Goal: Task Accomplishment & Management: Use online tool/utility

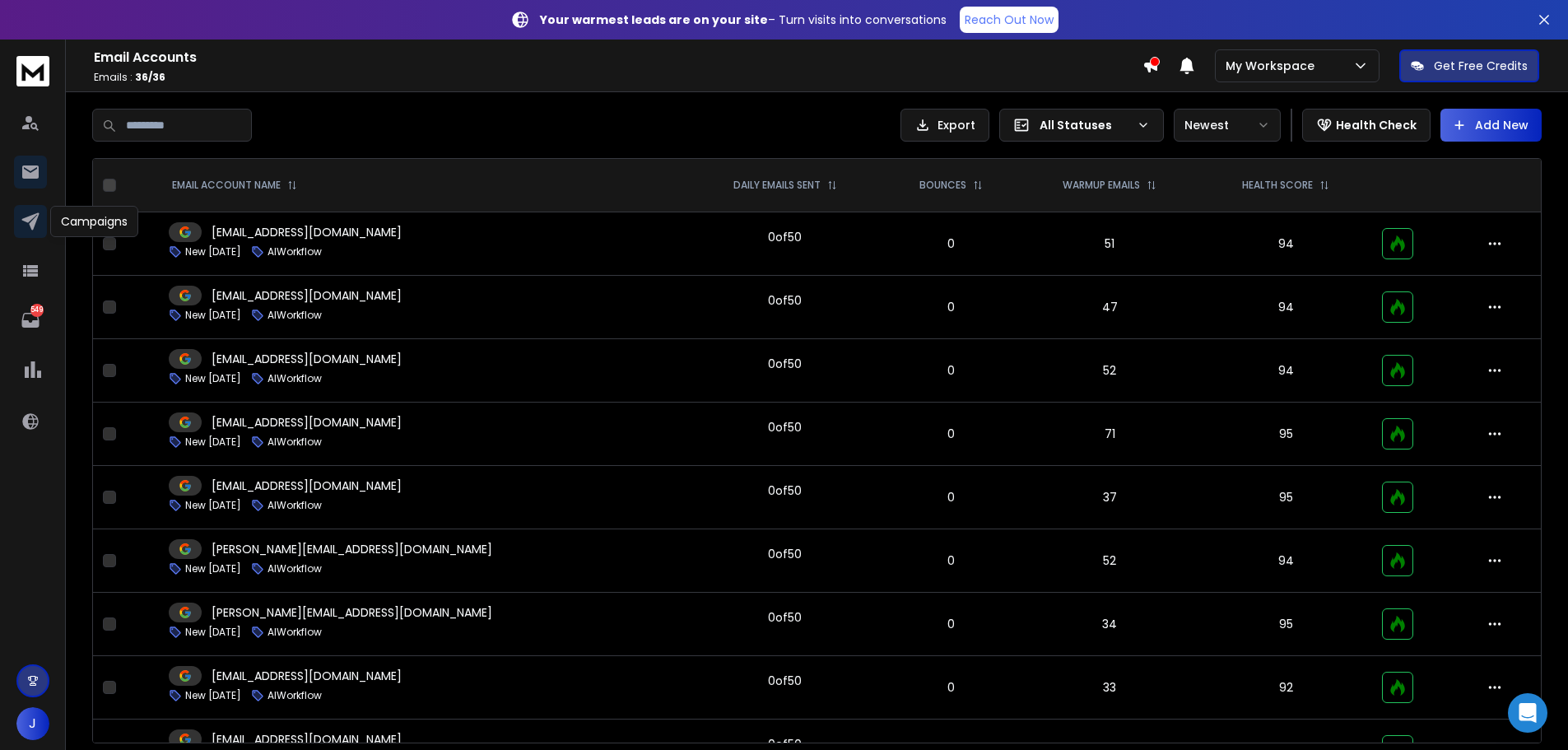
click at [29, 218] on icon at bounding box center [29, 220] width 17 height 17
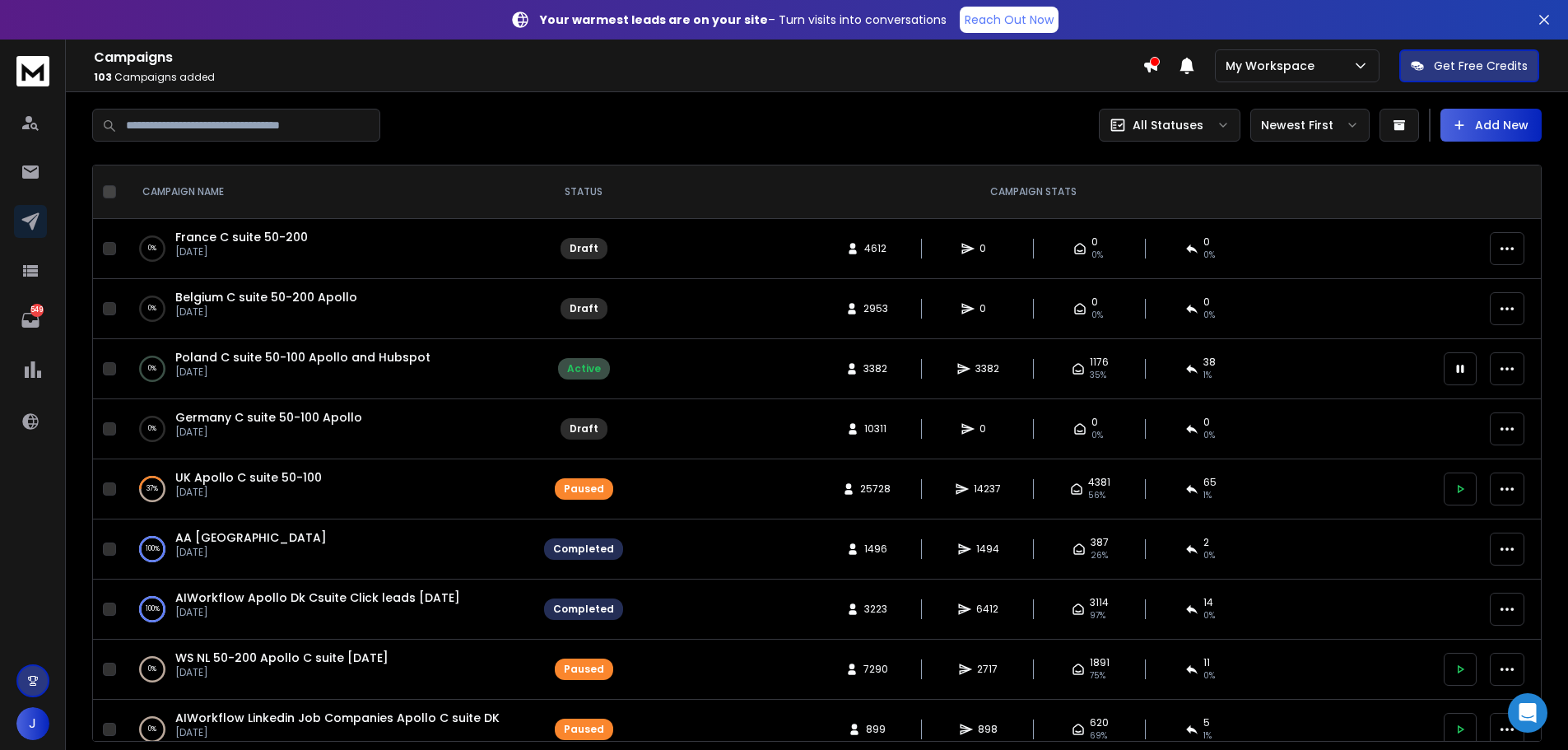
click at [295, 361] on span "Poland C suite 50-100 Apollo and Hubspot" at bounding box center [302, 357] width 255 height 16
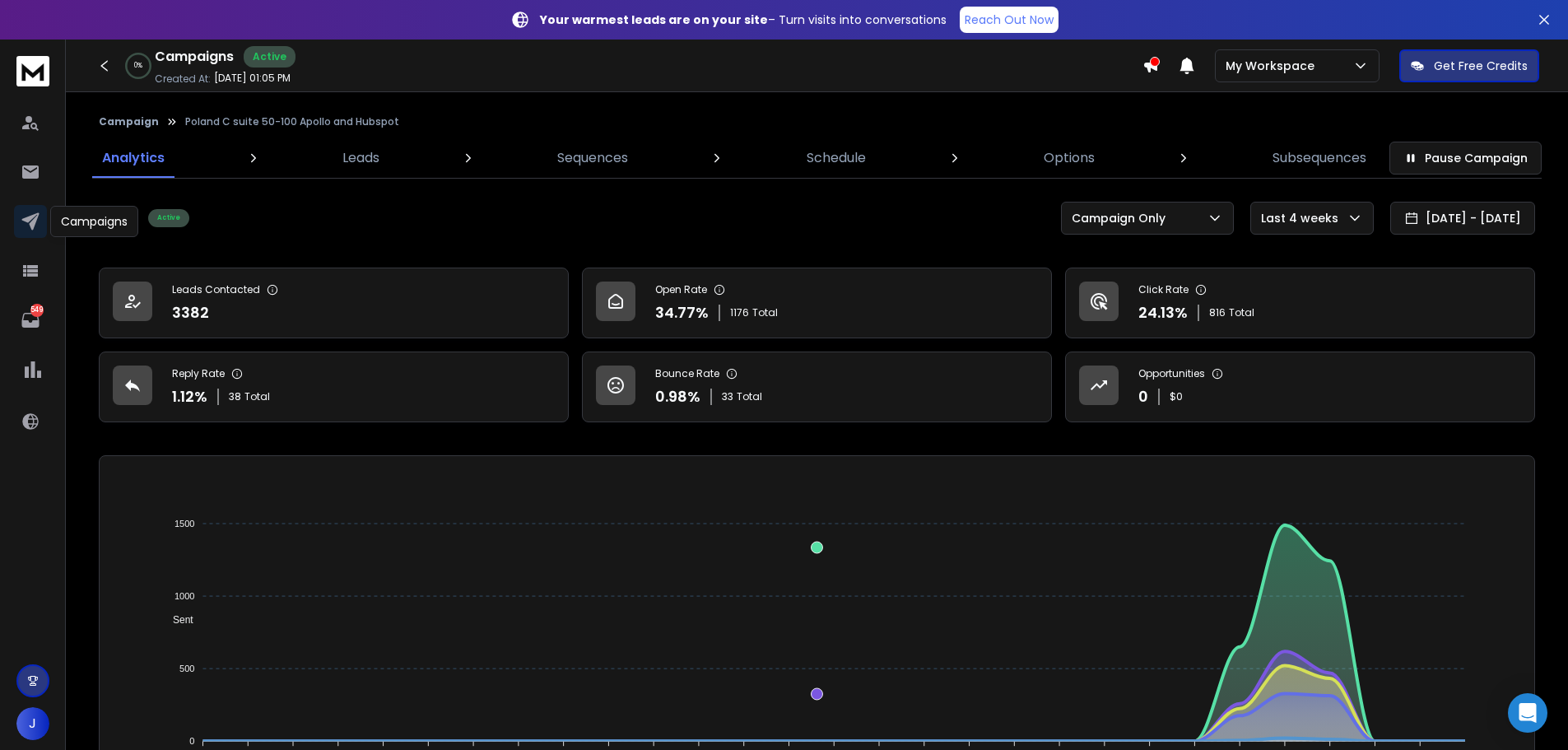
click at [33, 224] on icon at bounding box center [29, 220] width 17 height 17
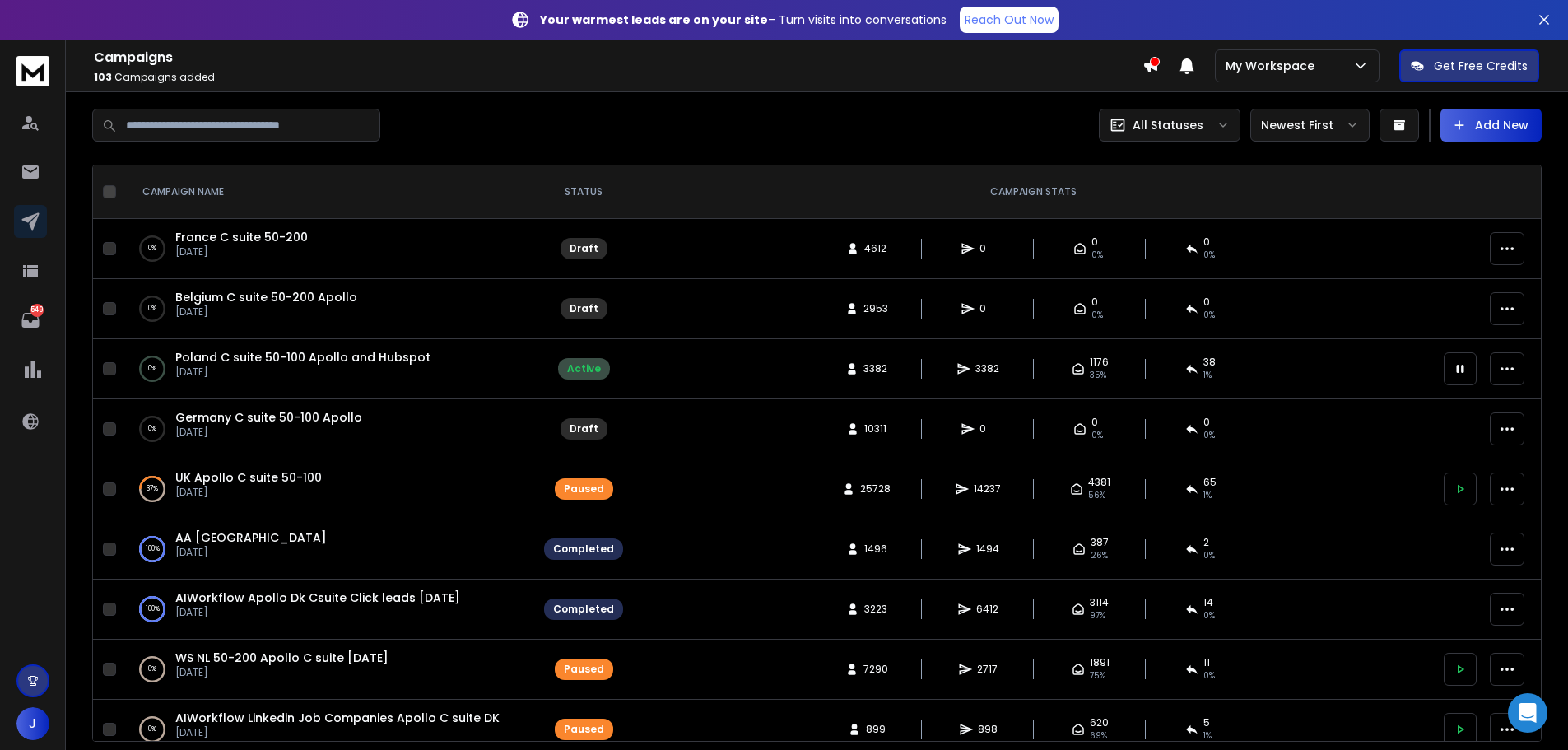
click at [1452, 366] on icon at bounding box center [1459, 368] width 15 height 15
click at [1457, 490] on icon at bounding box center [1460, 489] width 7 height 9
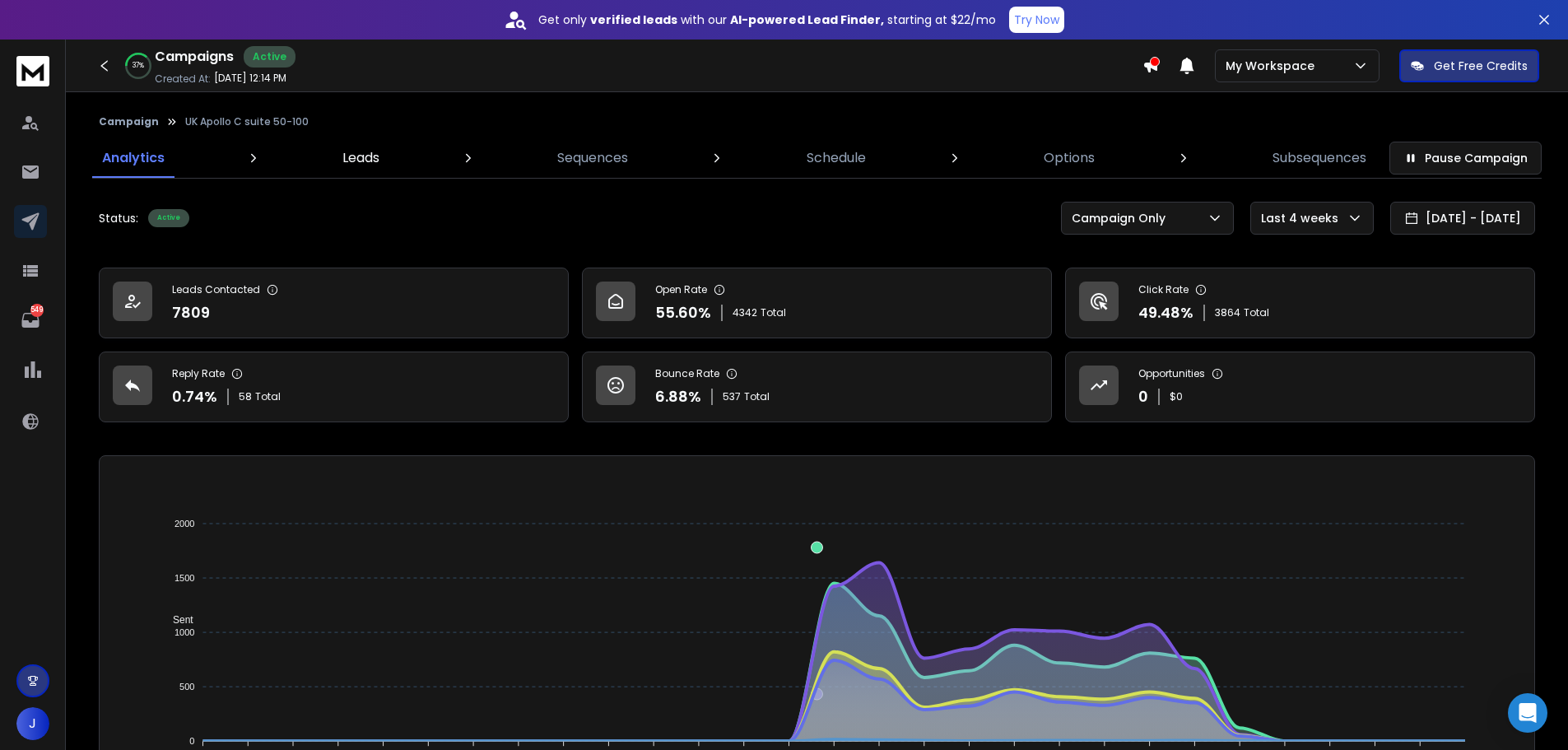
click at [364, 164] on p "Leads" at bounding box center [360, 158] width 37 height 20
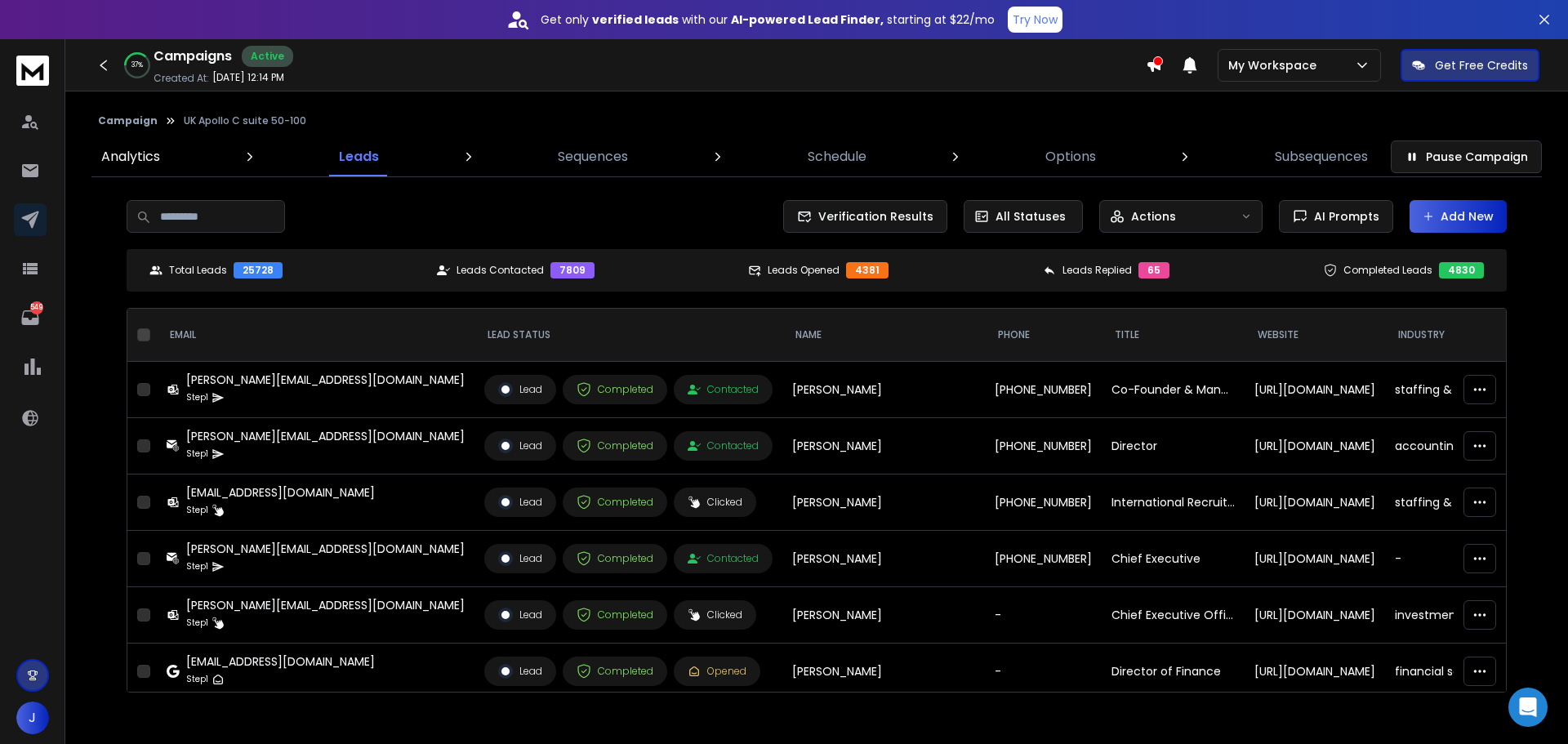
click at [114, 155] on p "Analytics" at bounding box center [130, 157] width 59 height 20
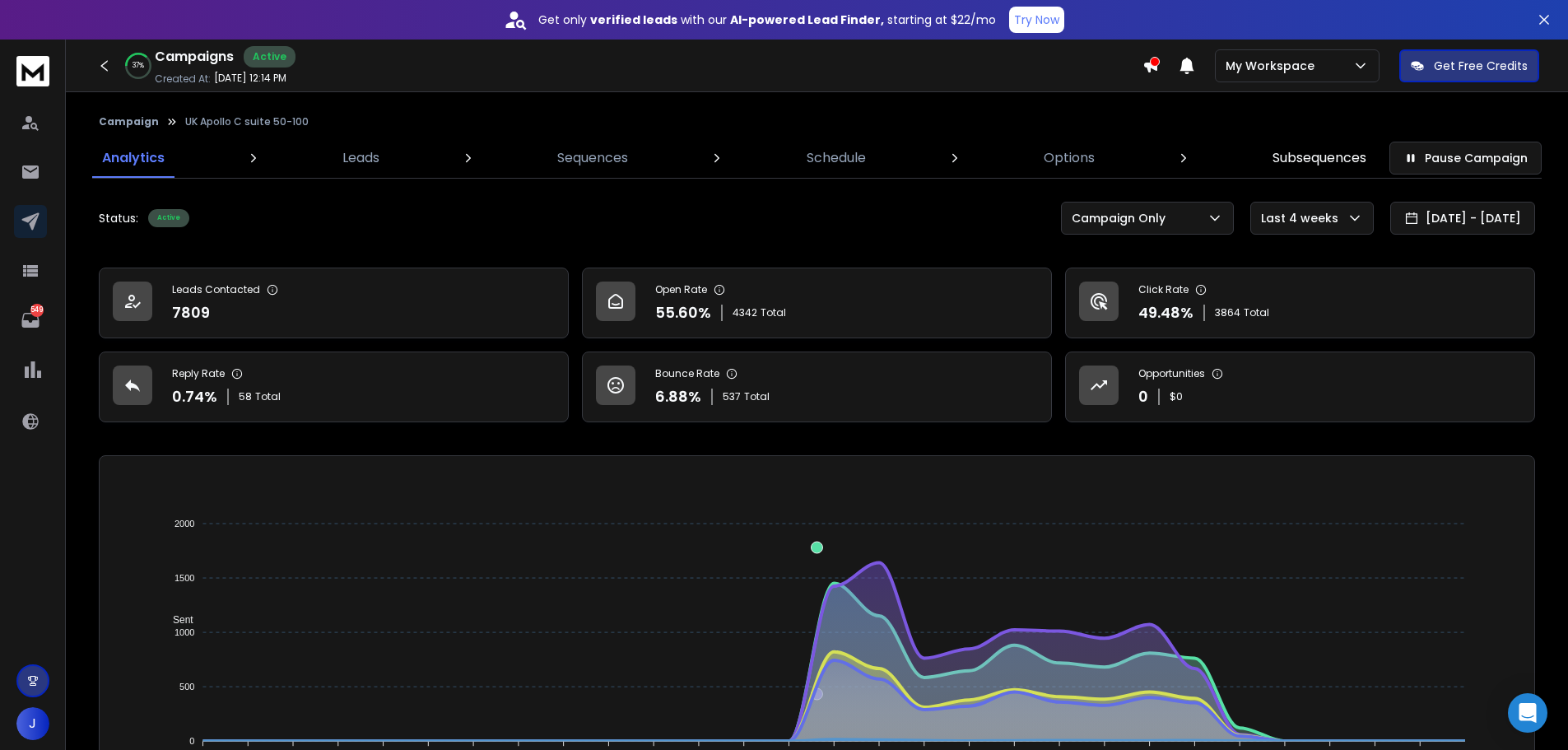
click at [1297, 153] on p "Subsequences" at bounding box center [1319, 158] width 94 height 20
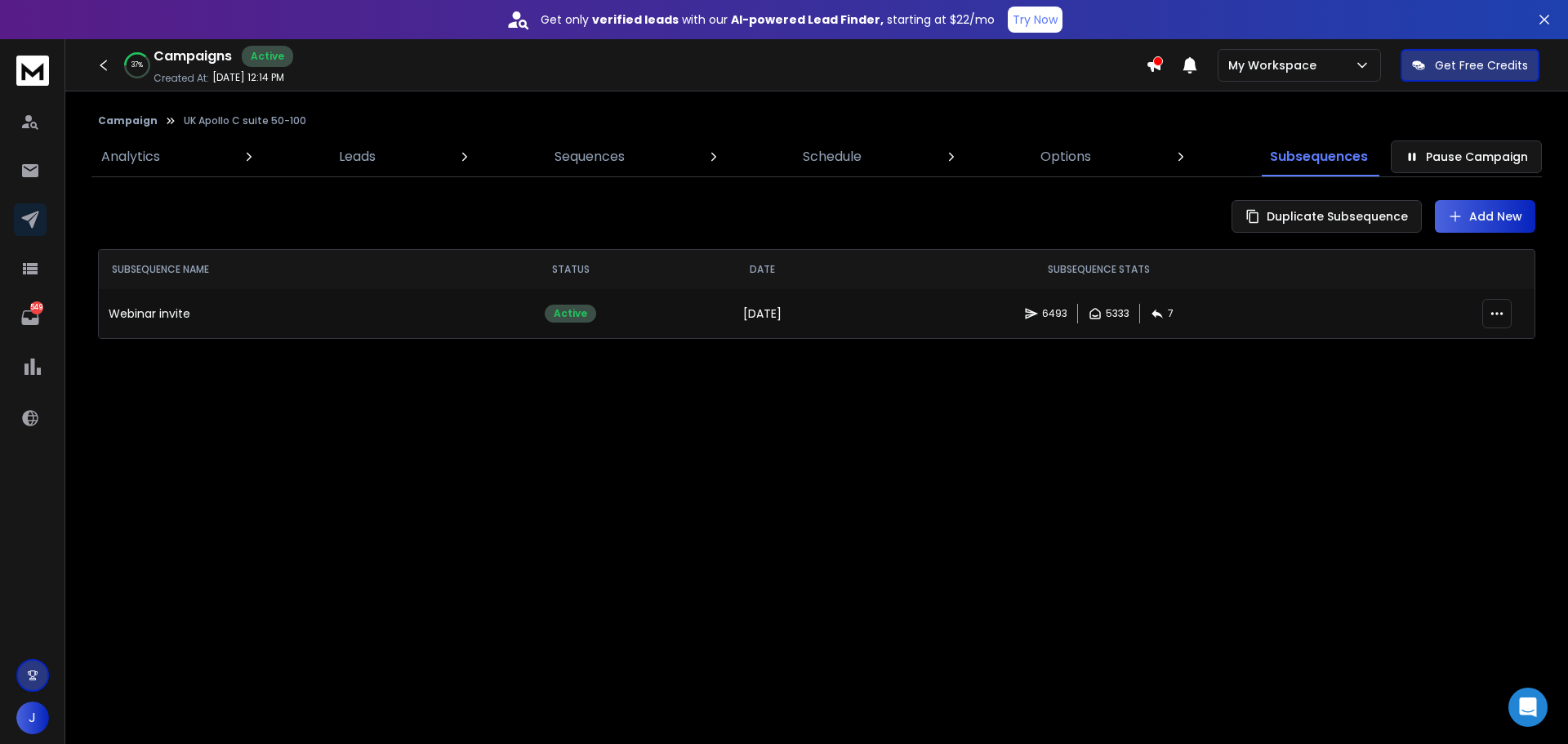
click at [149, 314] on td "Webinar invite" at bounding box center [282, 312] width 366 height 49
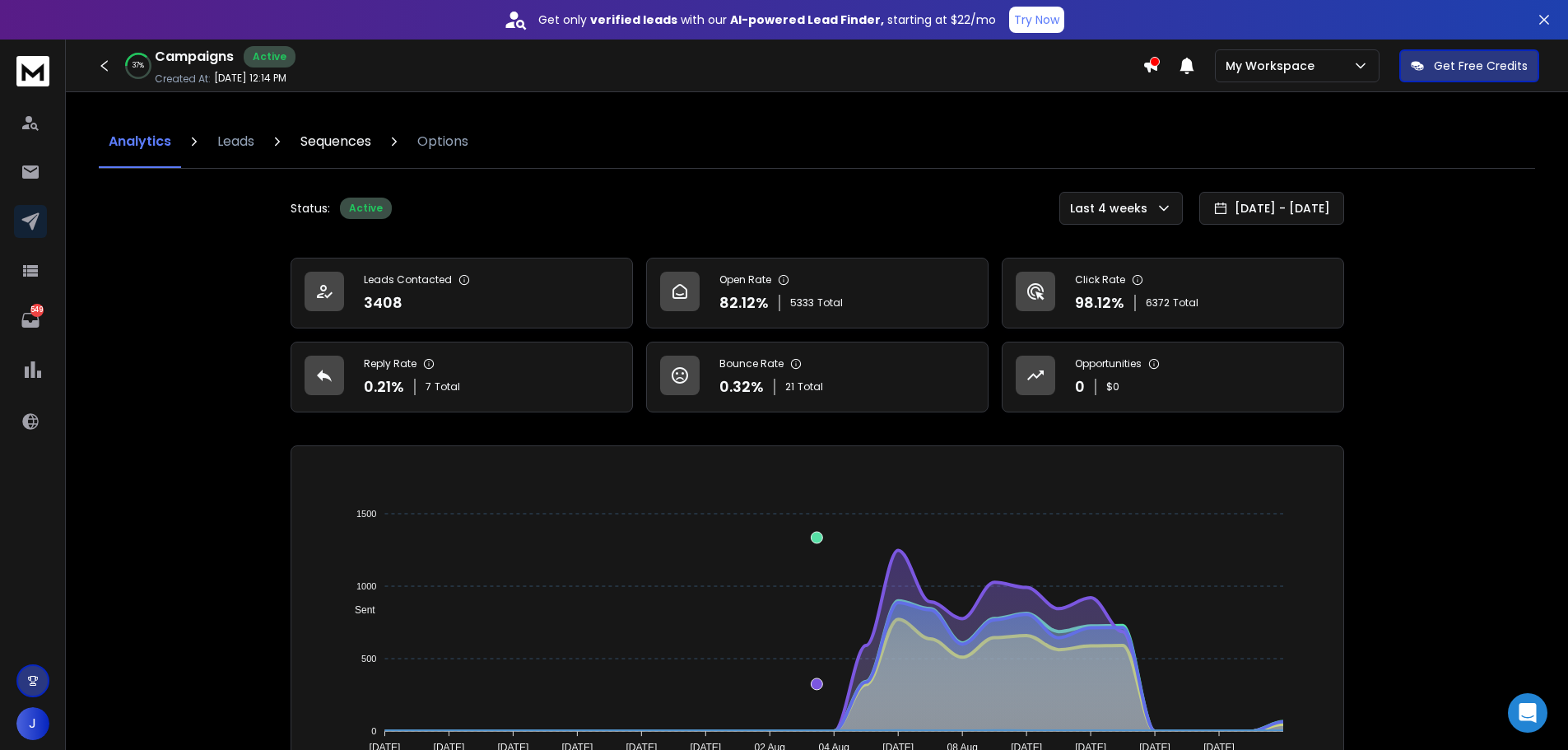
click at [327, 137] on p "Sequences" at bounding box center [335, 142] width 71 height 20
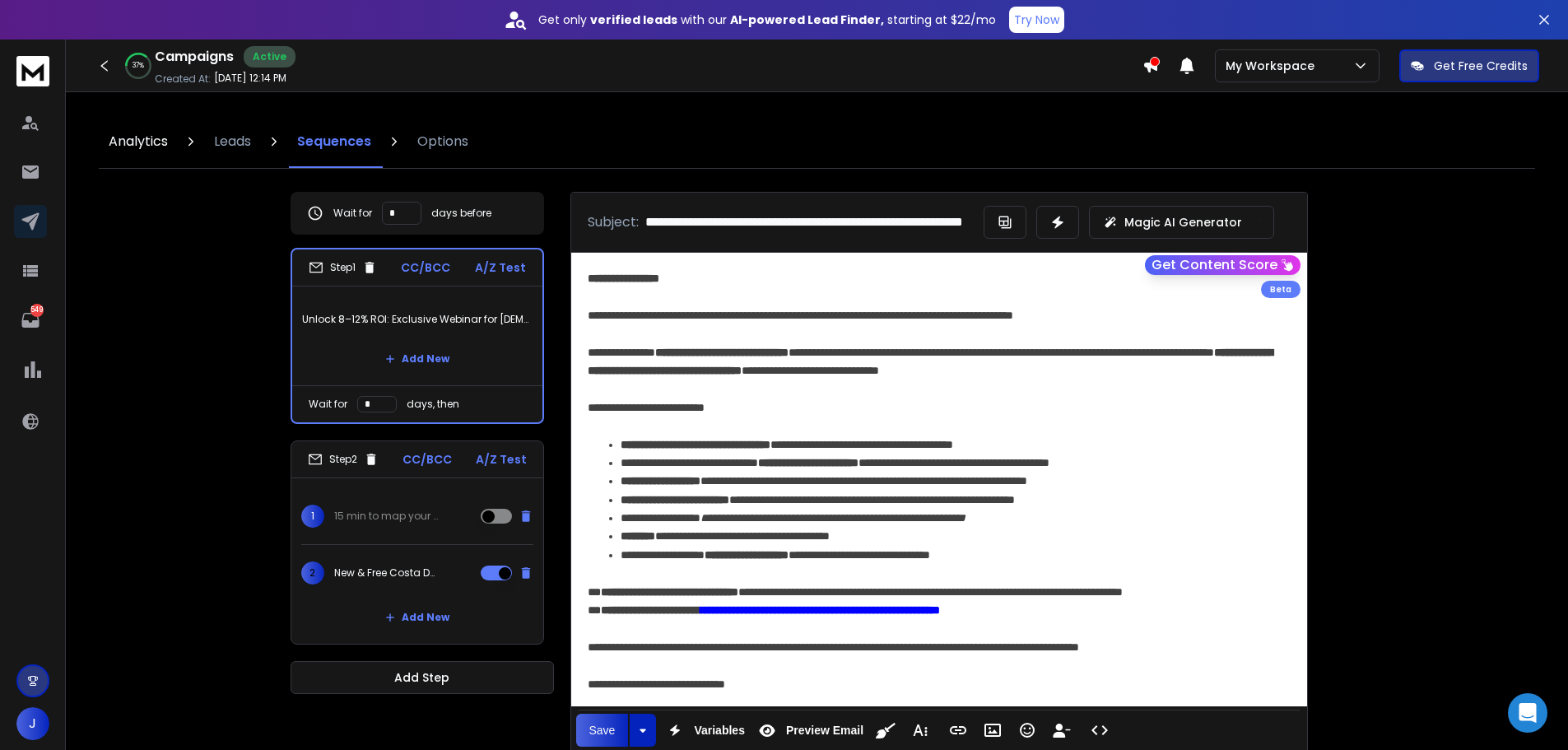
click at [128, 146] on p "Analytics" at bounding box center [138, 142] width 59 height 20
